Goal: Communication & Community: Answer question/provide support

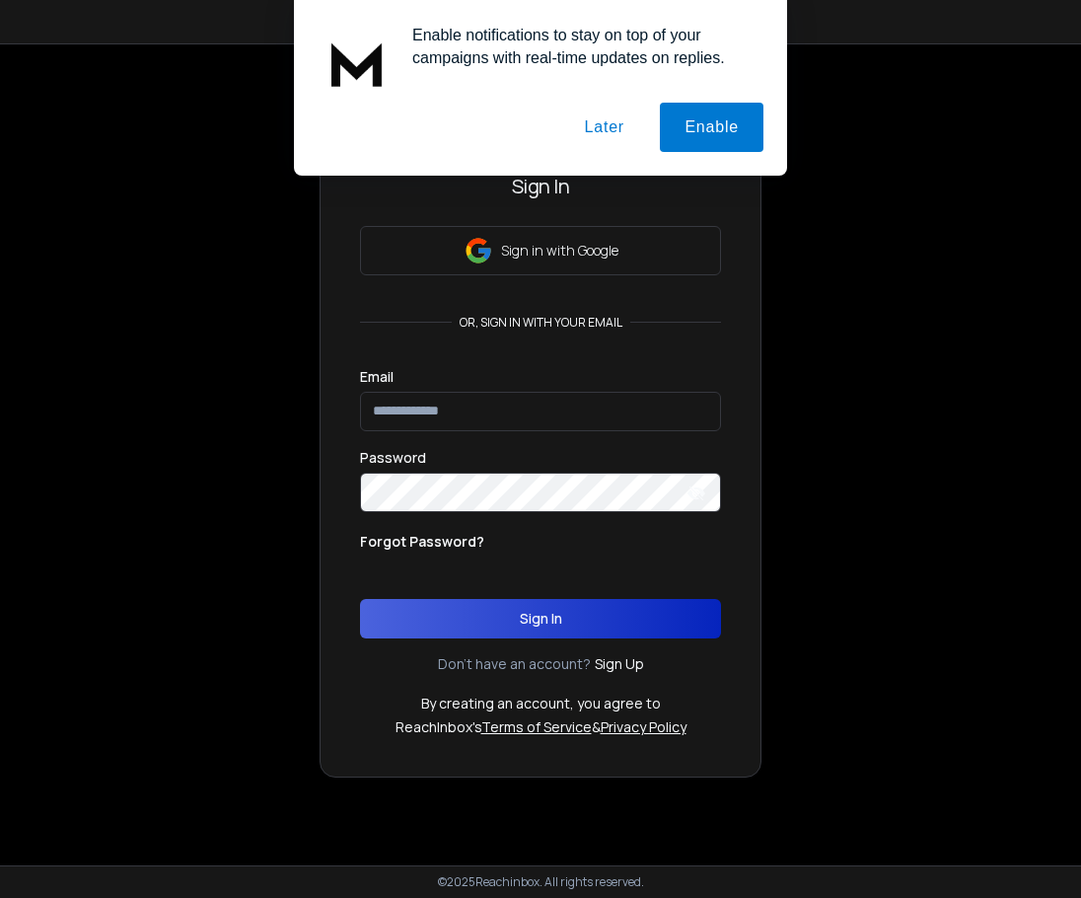
click at [625, 413] on input "email" at bounding box center [540, 411] width 361 height 39
type input "**********"
click at [360, 599] on button "Sign In" at bounding box center [540, 618] width 361 height 39
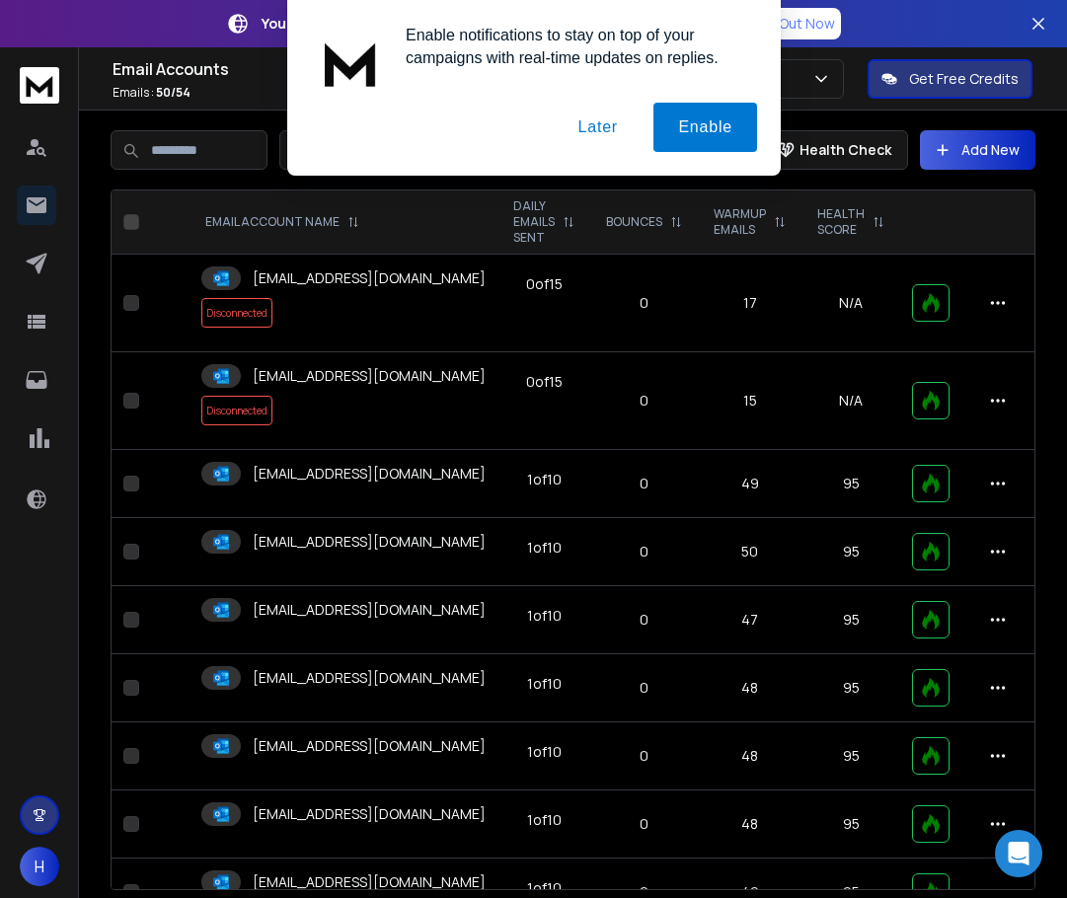
click at [610, 132] on button "Later" at bounding box center [597, 127] width 89 height 49
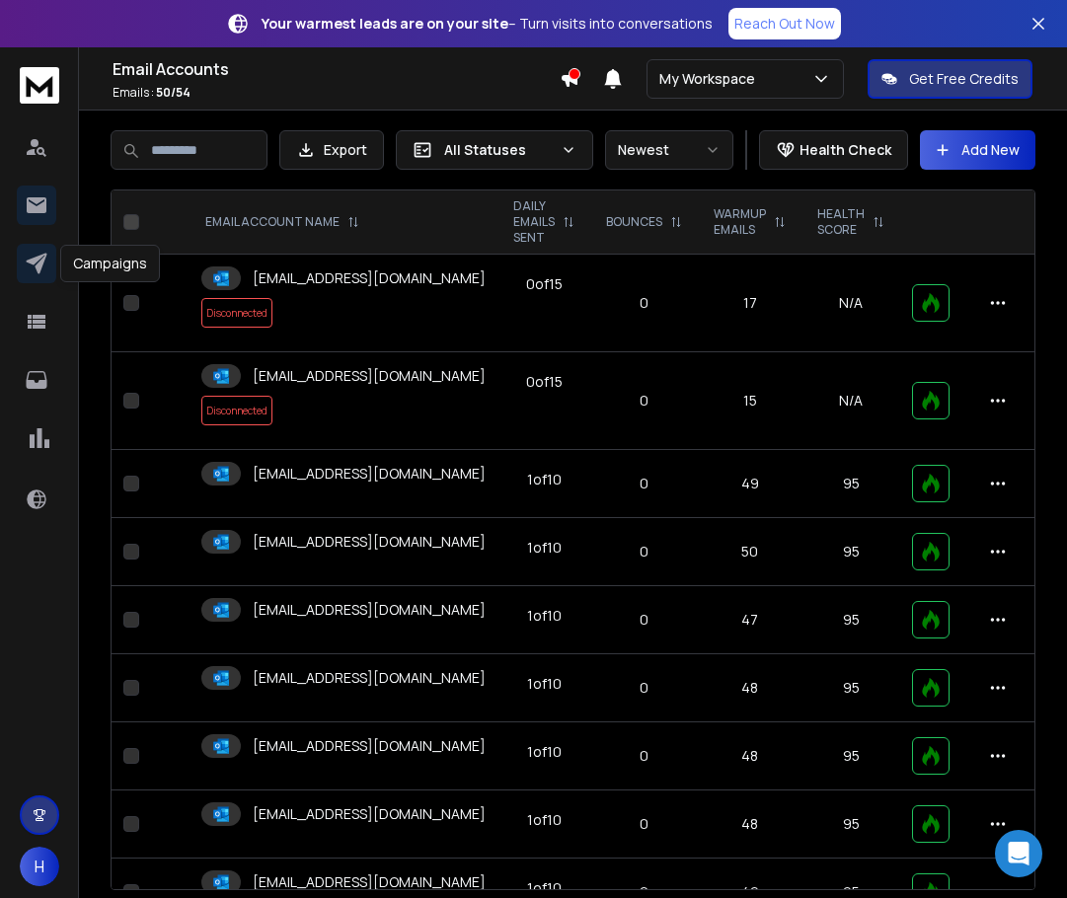
click at [42, 269] on icon at bounding box center [37, 264] width 24 height 24
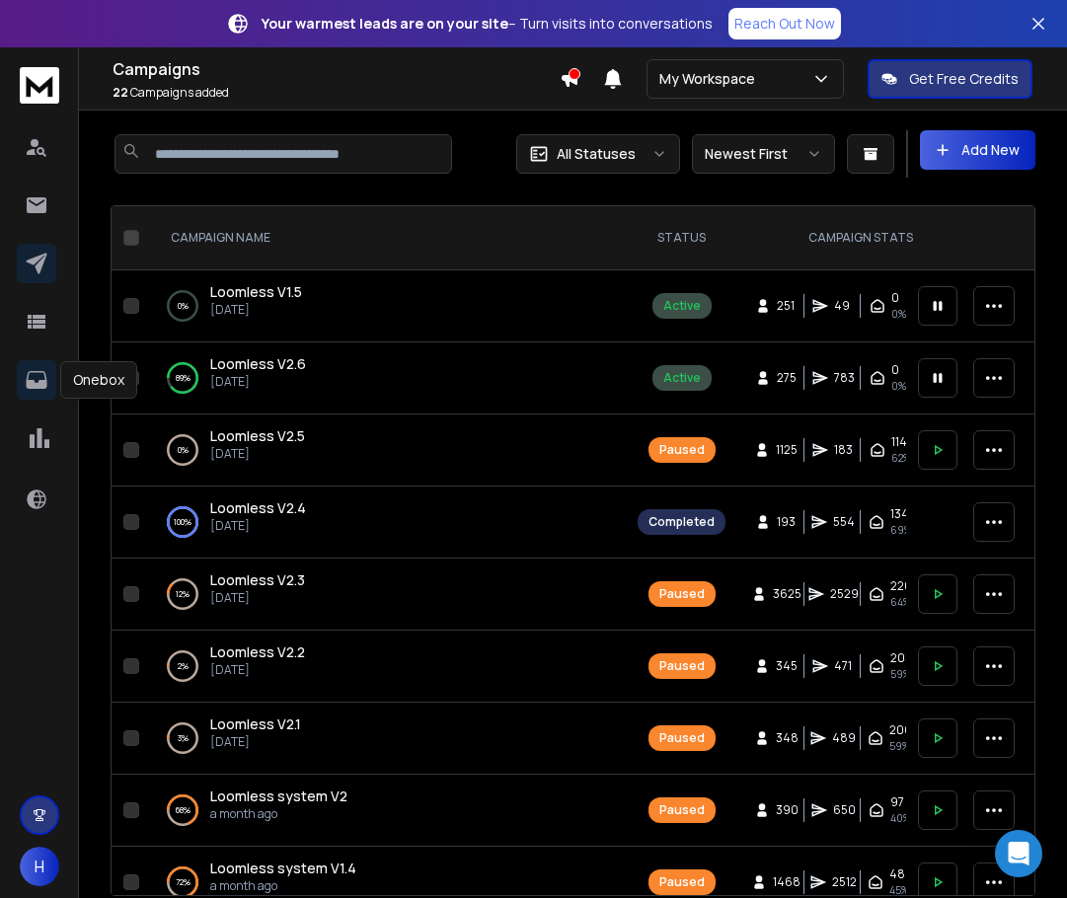
click at [35, 369] on icon at bounding box center [37, 380] width 24 height 24
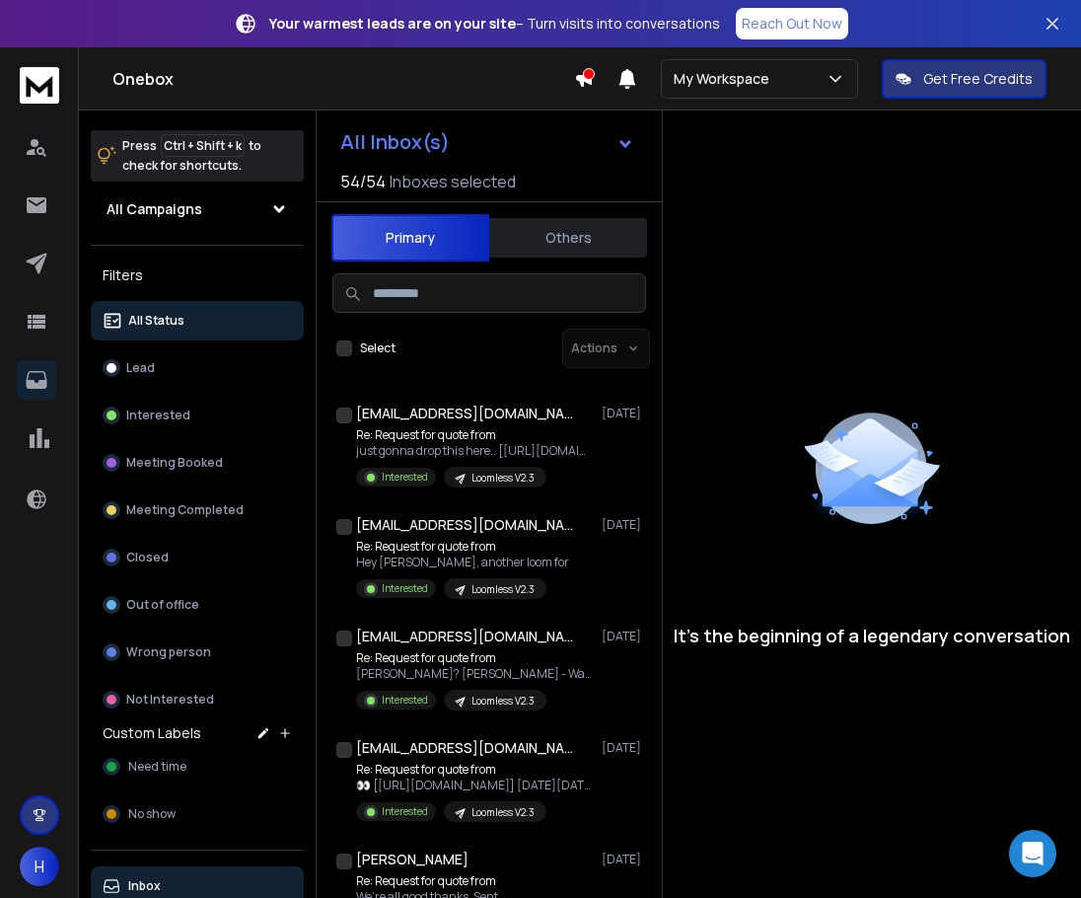
click at [914, 123] on div "It’s the beginning of a legendary conversation" at bounding box center [872, 493] width 418 height 764
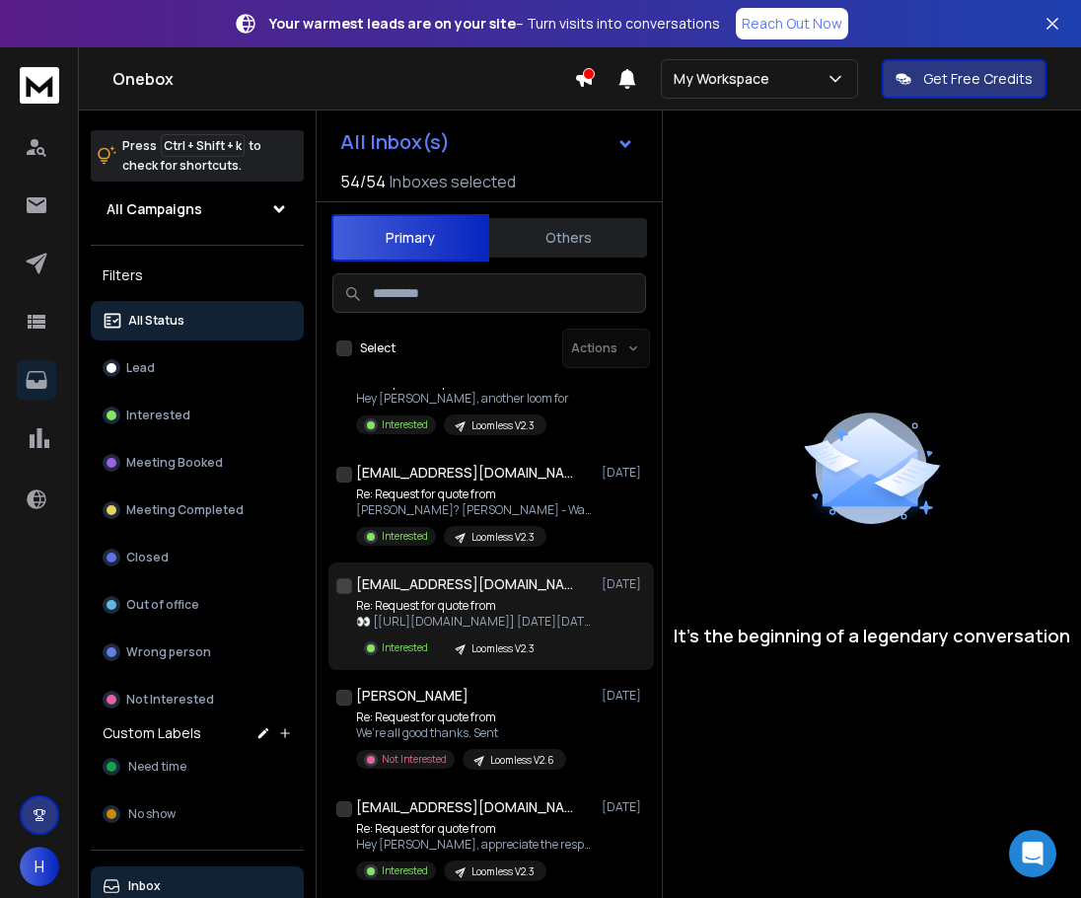
scroll to position [163, 0]
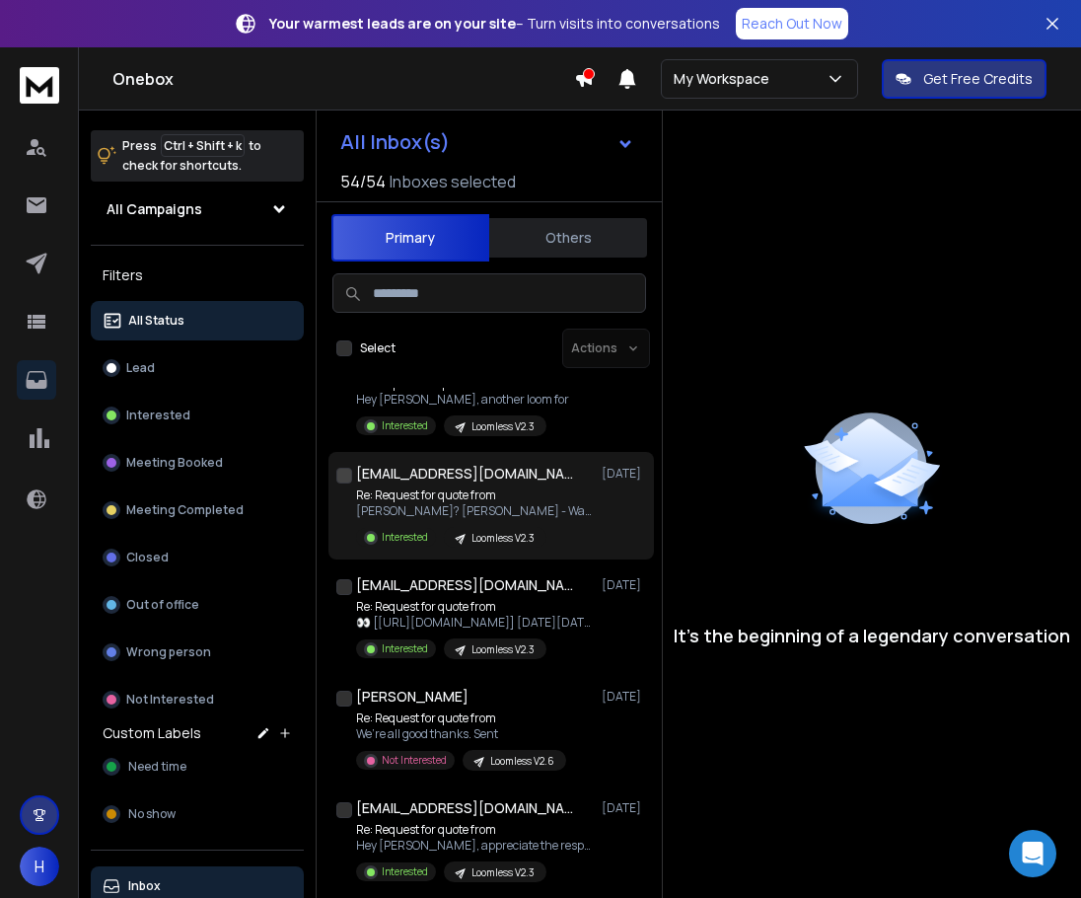
click at [533, 501] on p "Re: Request for quote from" at bounding box center [474, 495] width 237 height 16
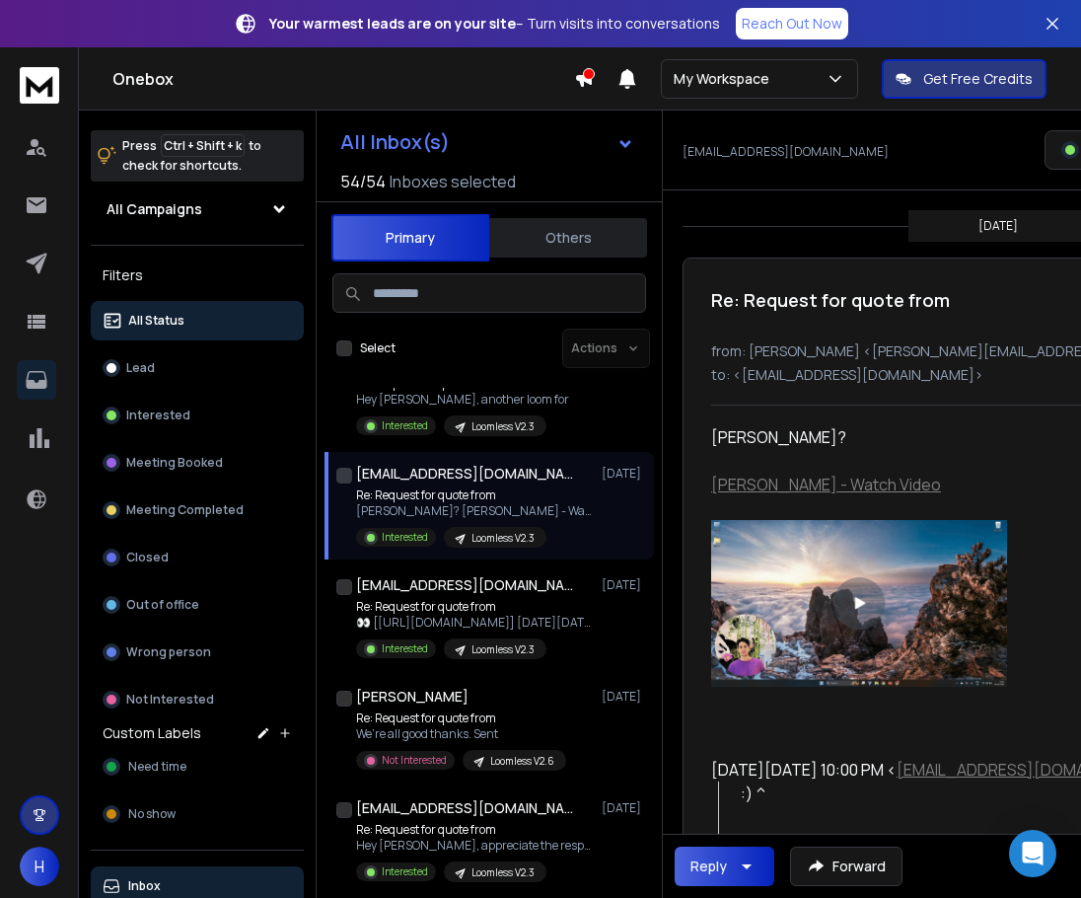
click at [711, 875] on div "Reply" at bounding box center [709, 866] width 37 height 20
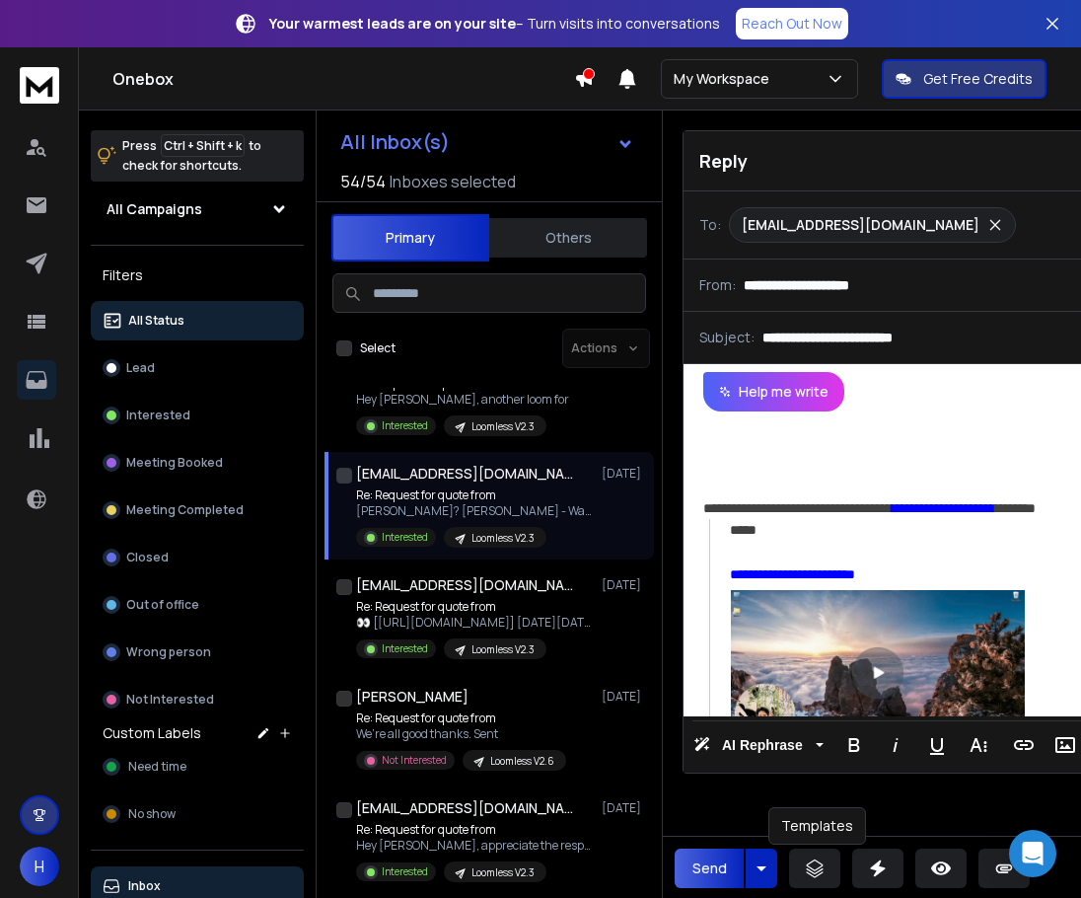
click at [809, 861] on icon at bounding box center [815, 868] width 20 height 20
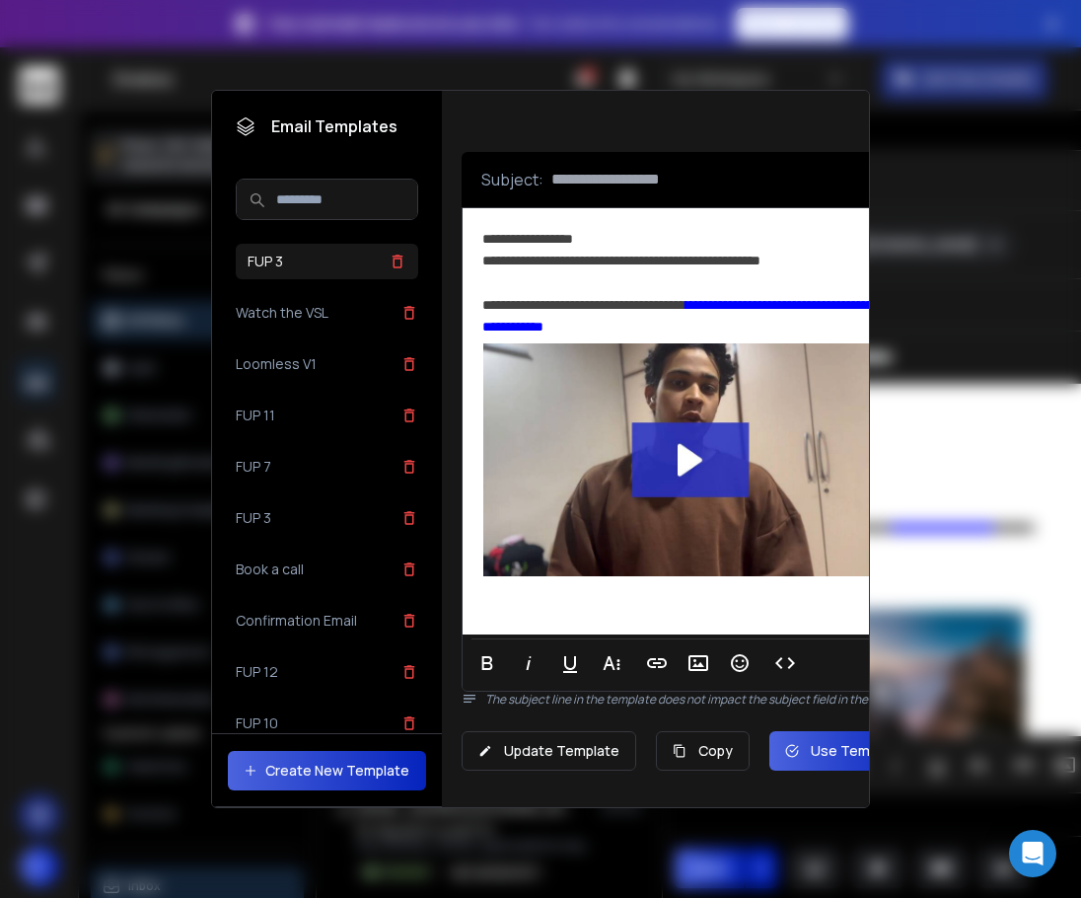
scroll to position [52, 0]
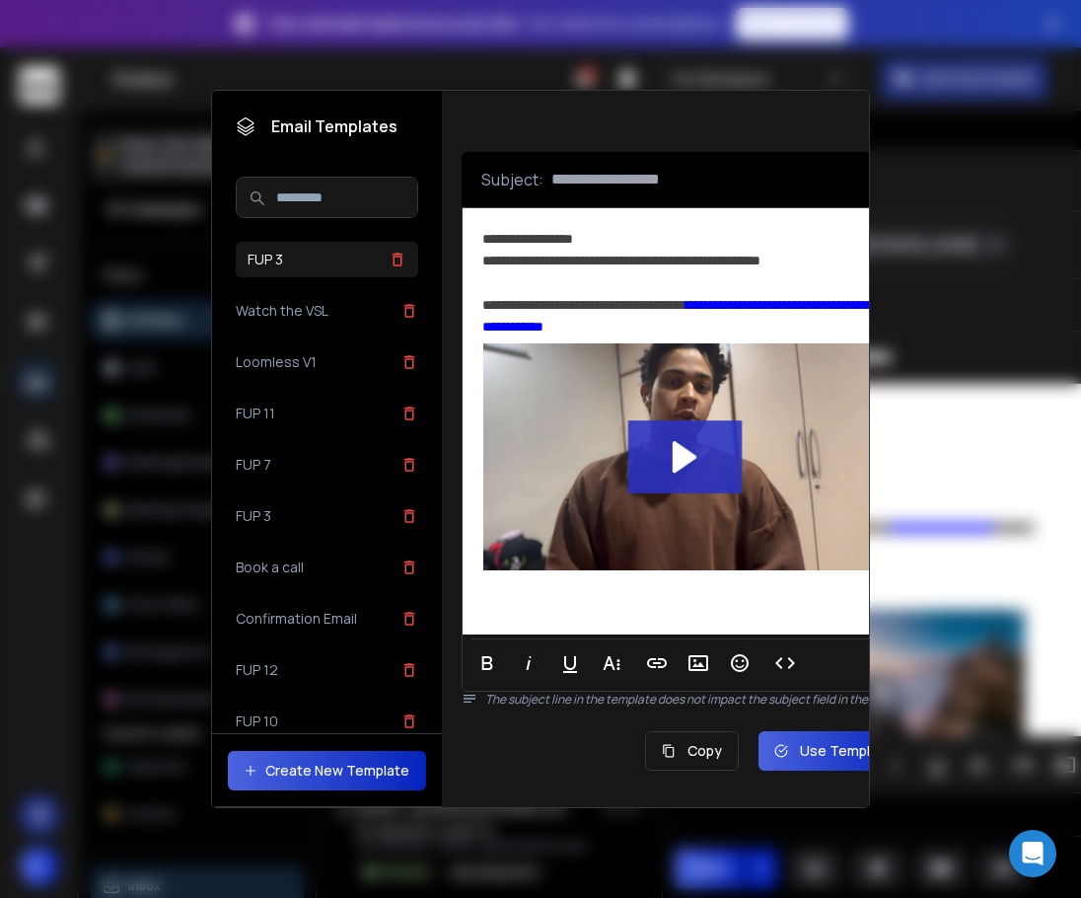
click at [302, 672] on div "FUP 12" at bounding box center [327, 670] width 183 height 20
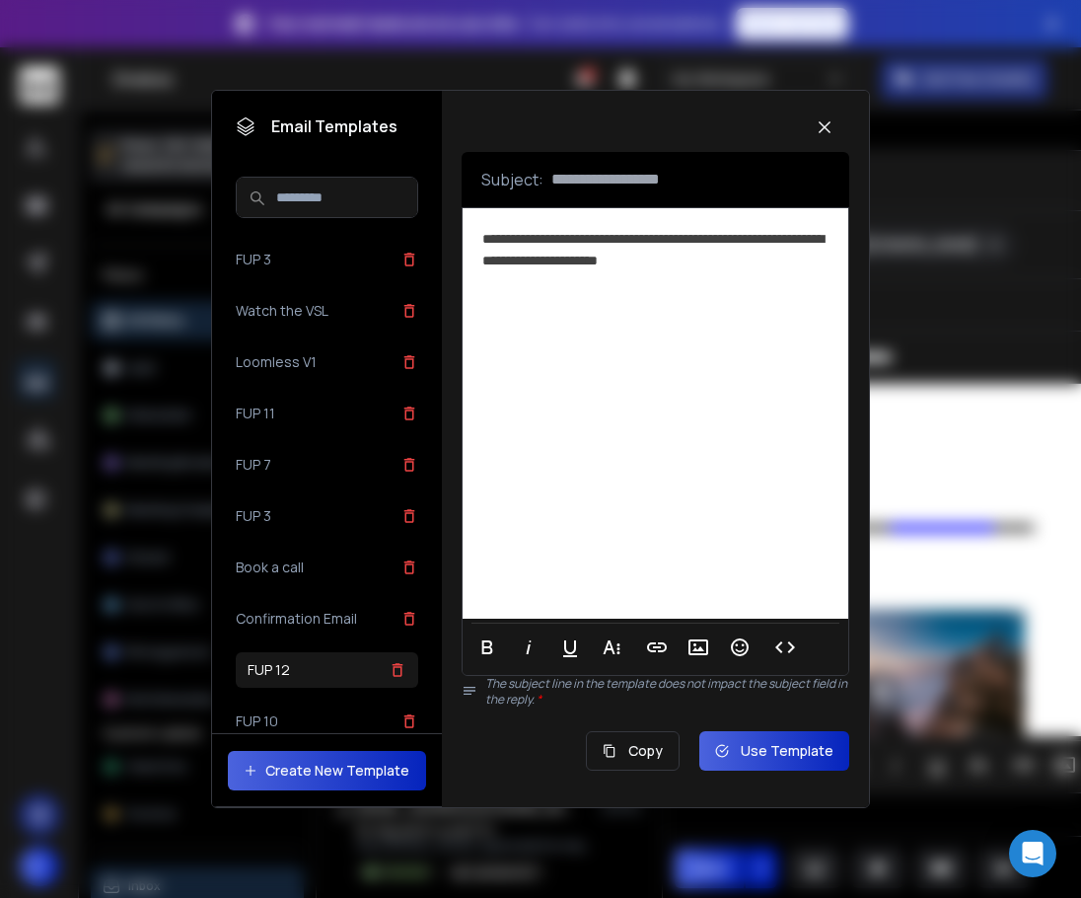
click at [767, 754] on button "Use Template" at bounding box center [775, 750] width 150 height 39
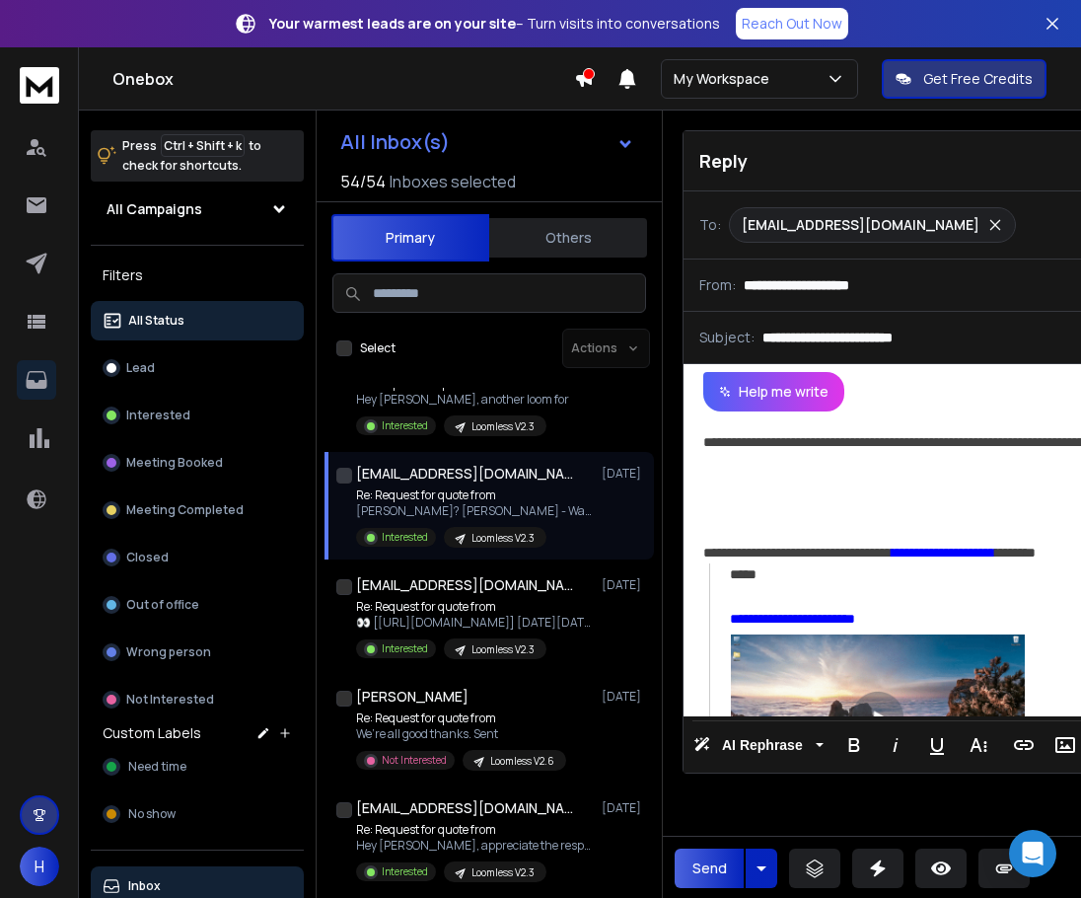
click at [710, 876] on button "Send" at bounding box center [709, 868] width 69 height 39
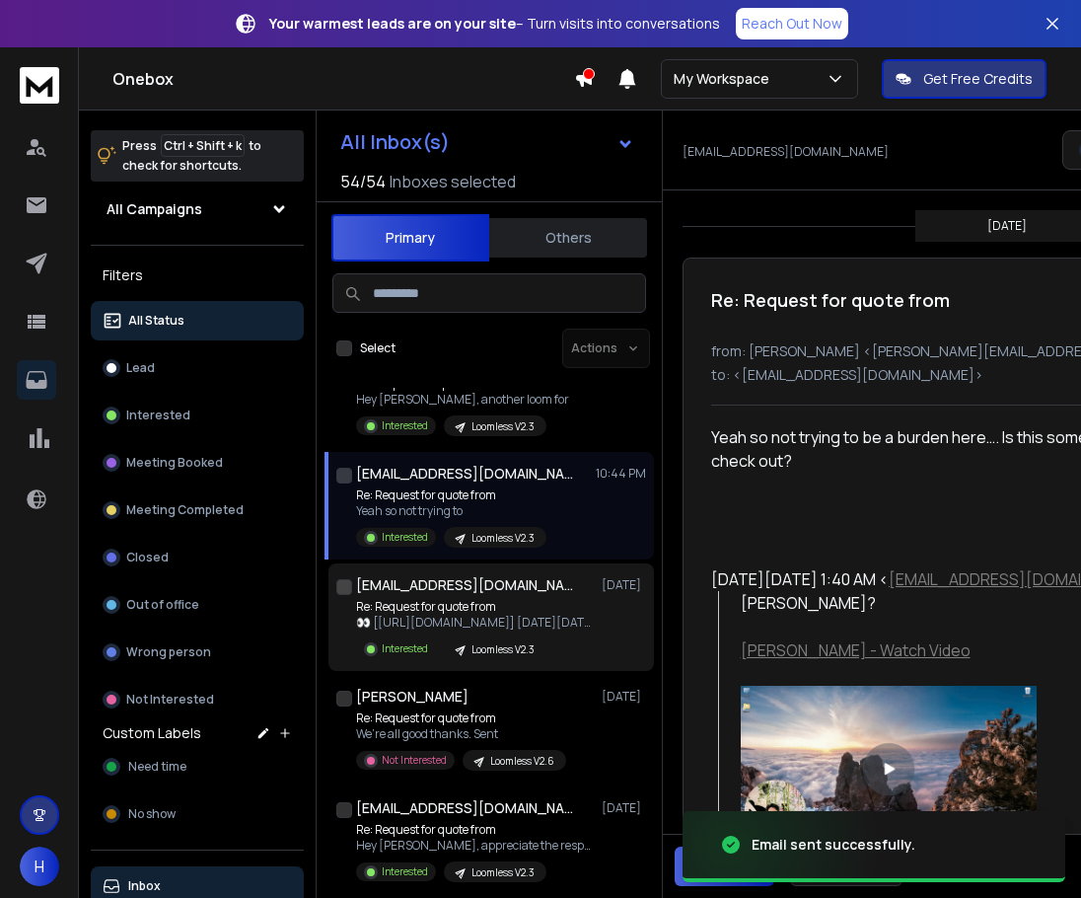
click at [542, 630] on p "👀 [[URL][DOMAIN_NAME]] [DATE][DATE]" at bounding box center [474, 623] width 237 height 16
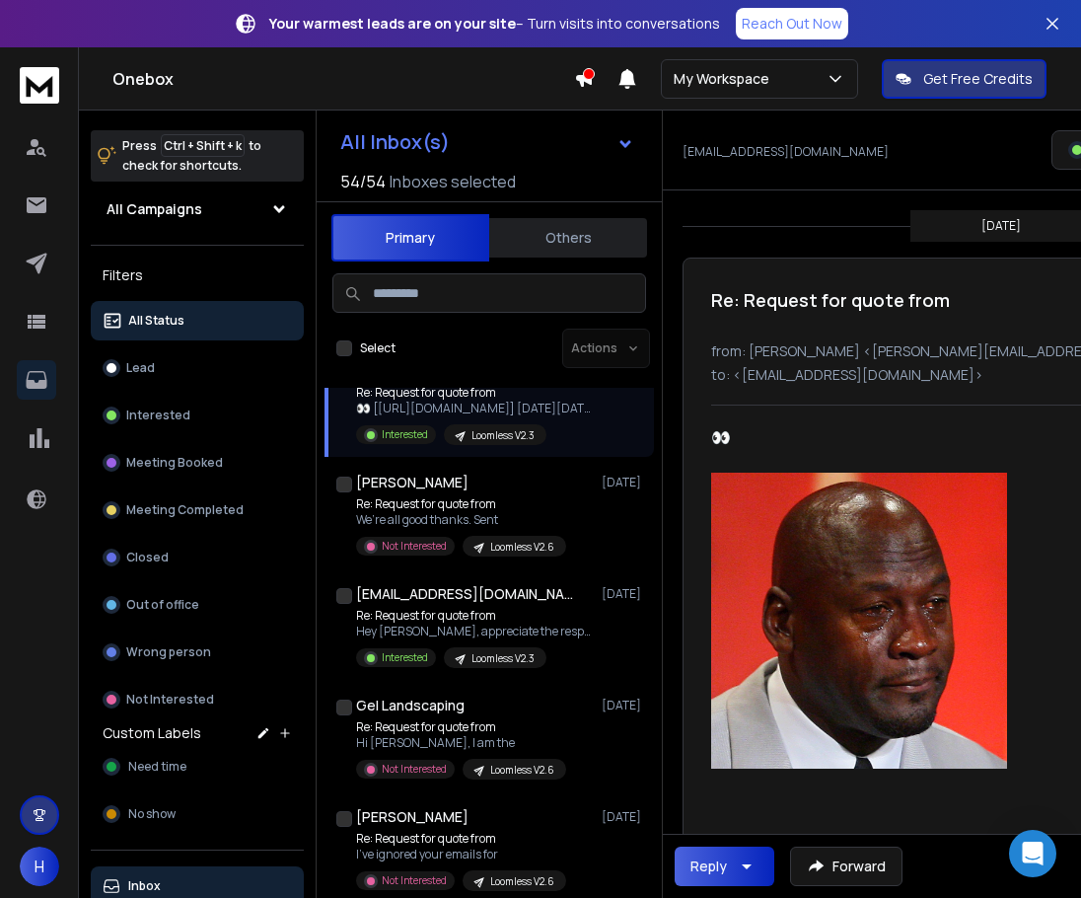
scroll to position [396, 0]
